Goal: Navigation & Orientation: Understand site structure

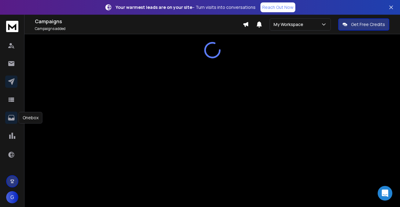
click at [14, 118] on icon at bounding box center [11, 118] width 6 height 6
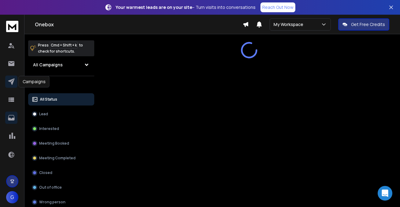
click at [11, 84] on icon at bounding box center [11, 81] width 6 height 6
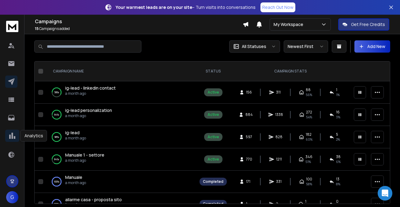
click at [13, 131] on icon at bounding box center [12, 135] width 9 height 9
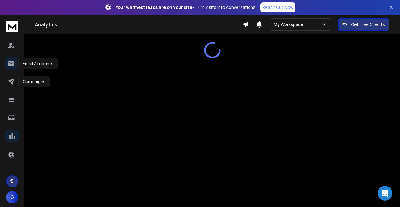
click at [9, 62] on icon at bounding box center [11, 63] width 6 height 5
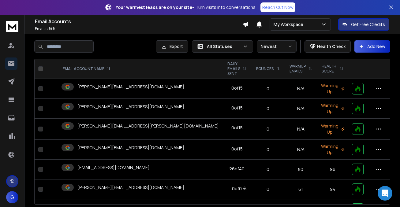
scroll to position [58, 0]
